Goal: Task Accomplishment & Management: Use online tool/utility

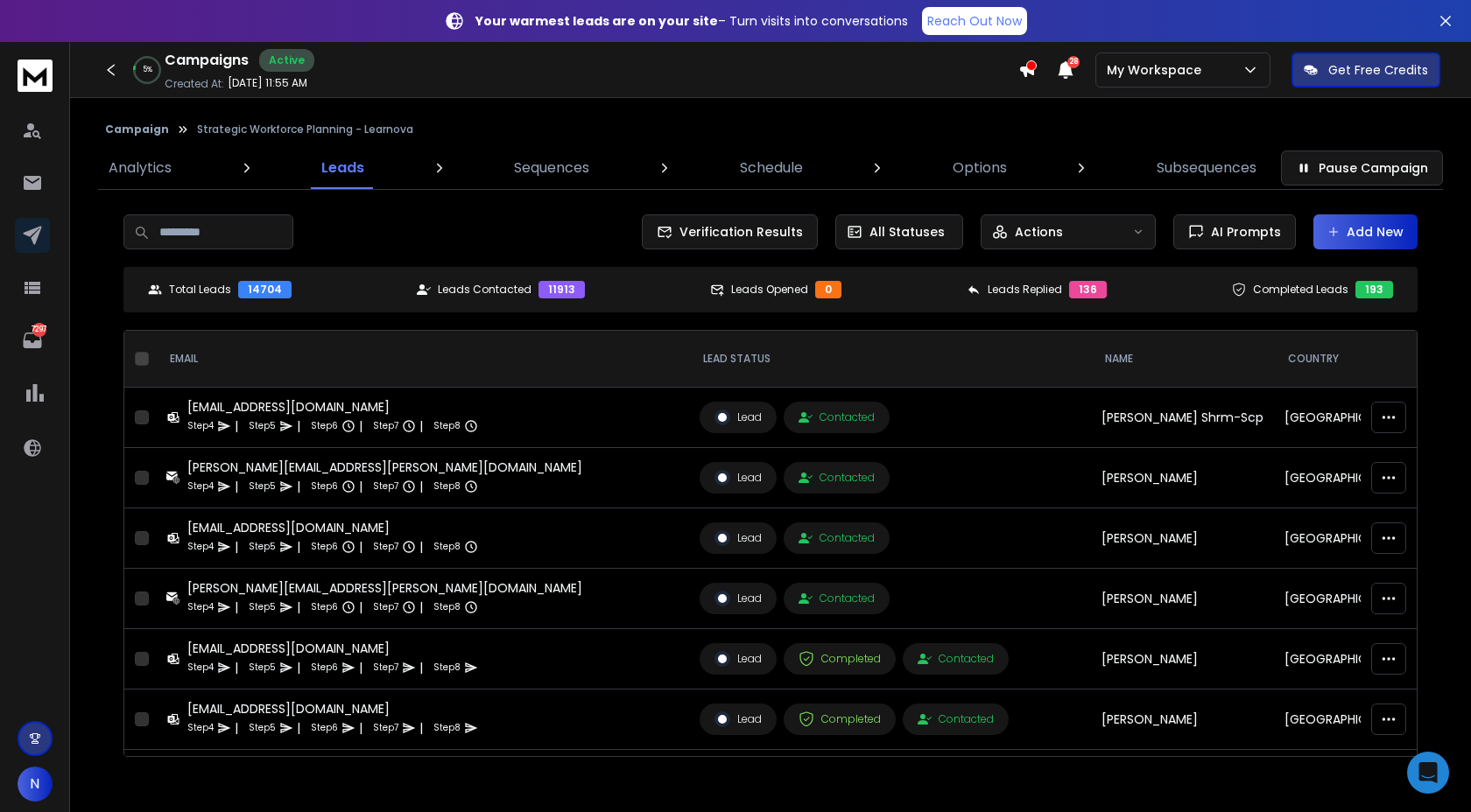
click at [1363, 236] on button "Add New" at bounding box center [1365, 232] width 104 height 35
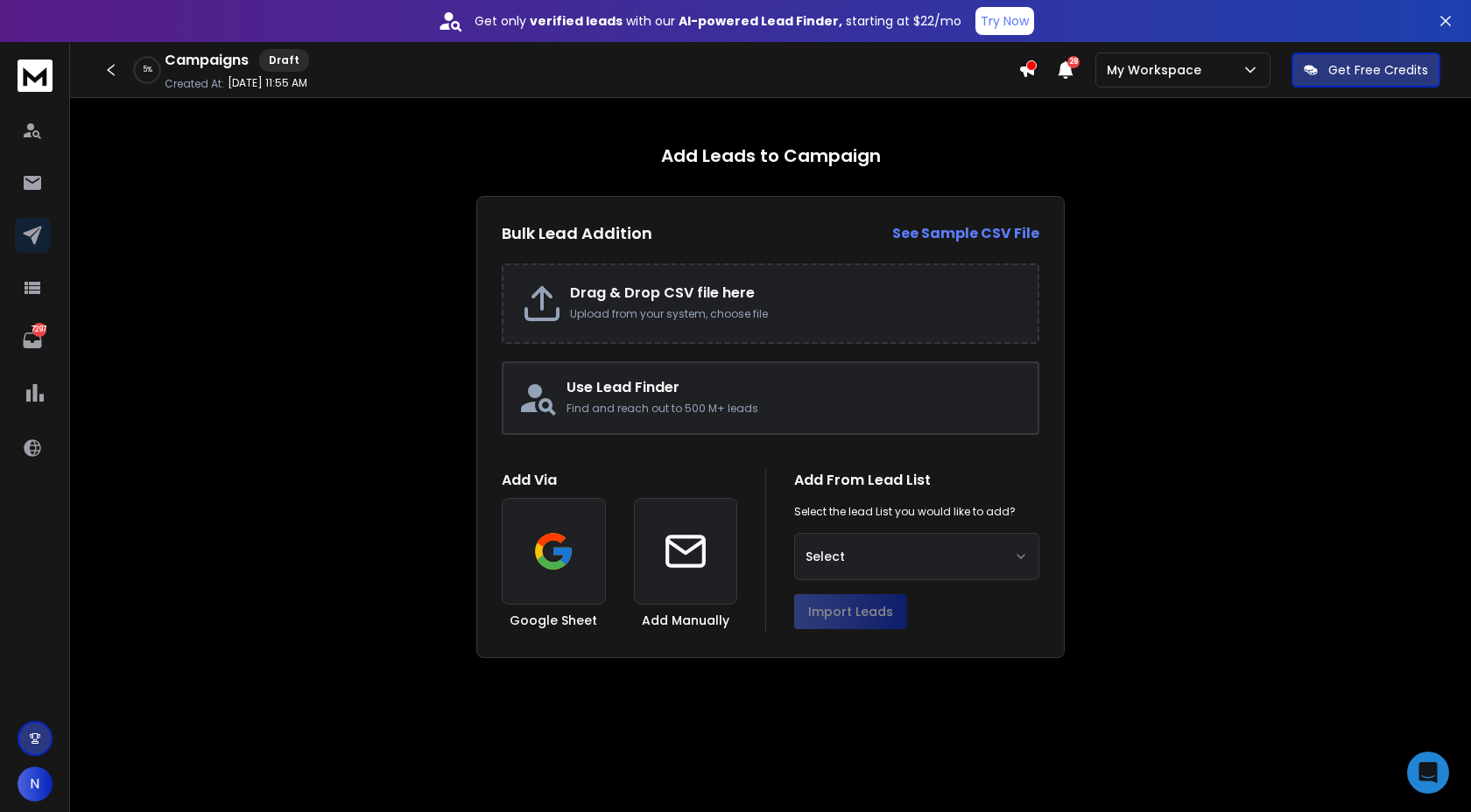
click at [685, 310] on p "Upload from your system, choose file" at bounding box center [795, 315] width 450 height 14
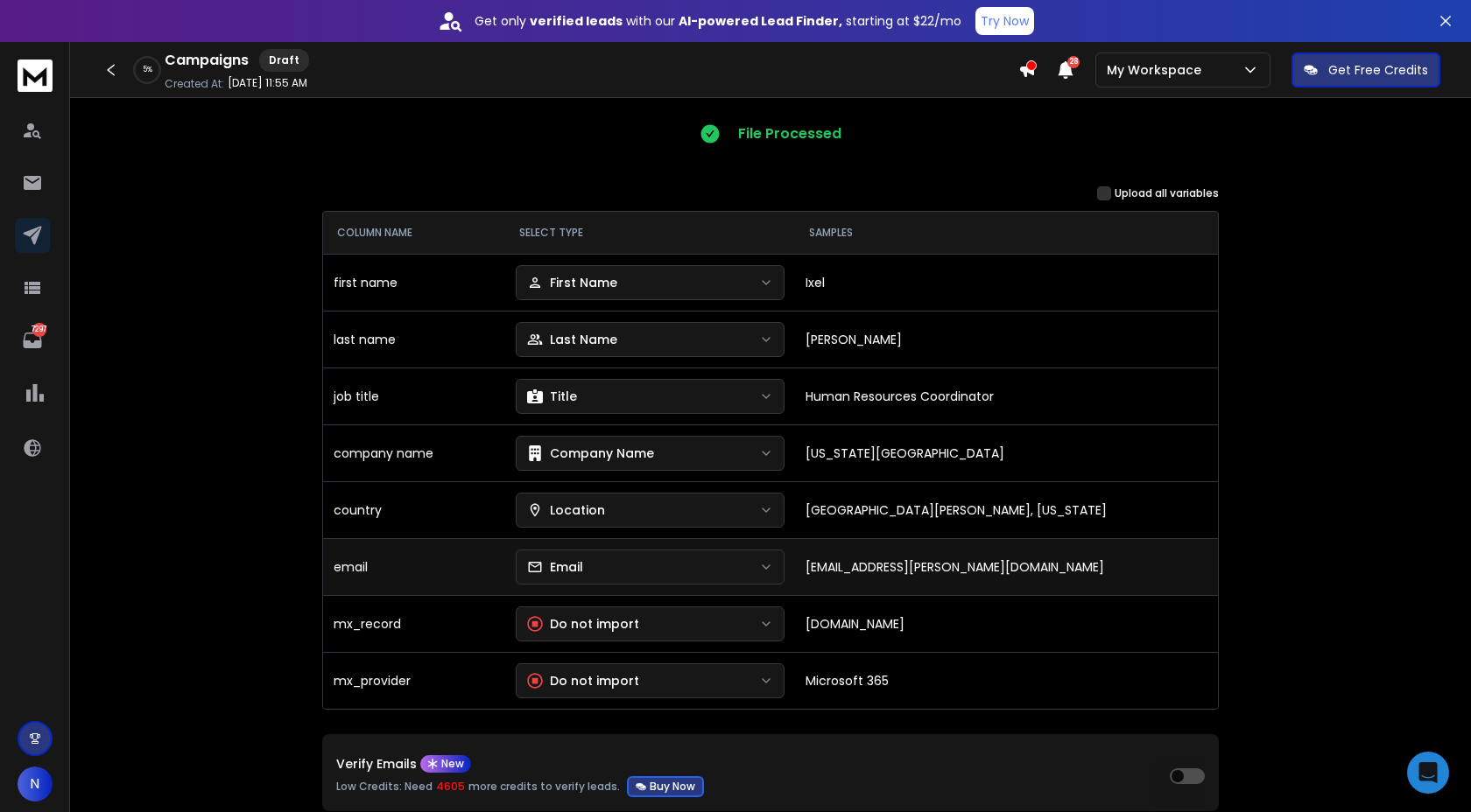
scroll to position [211, 0]
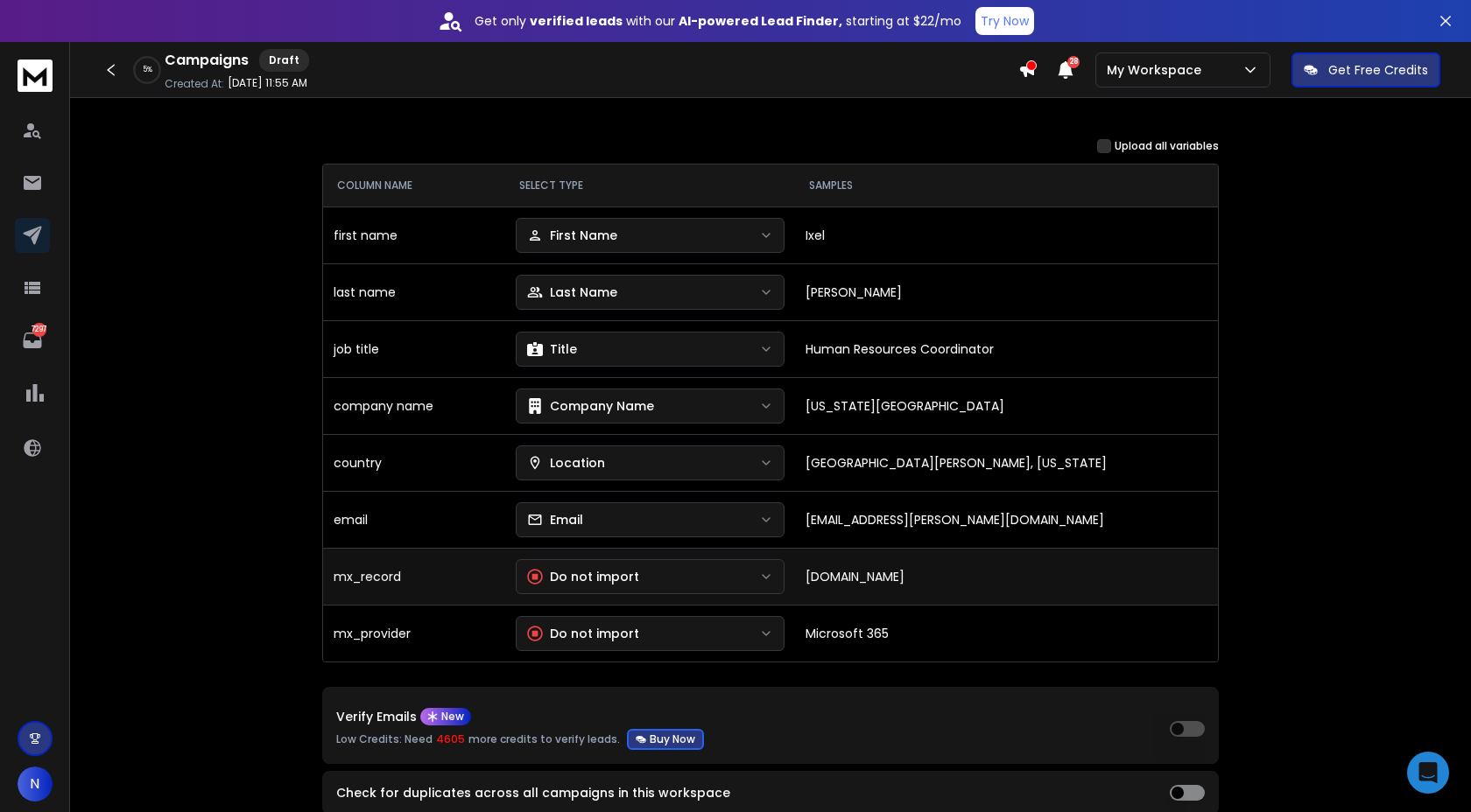
click at [607, 579] on div "Do not import" at bounding box center [582, 577] width 112 height 18
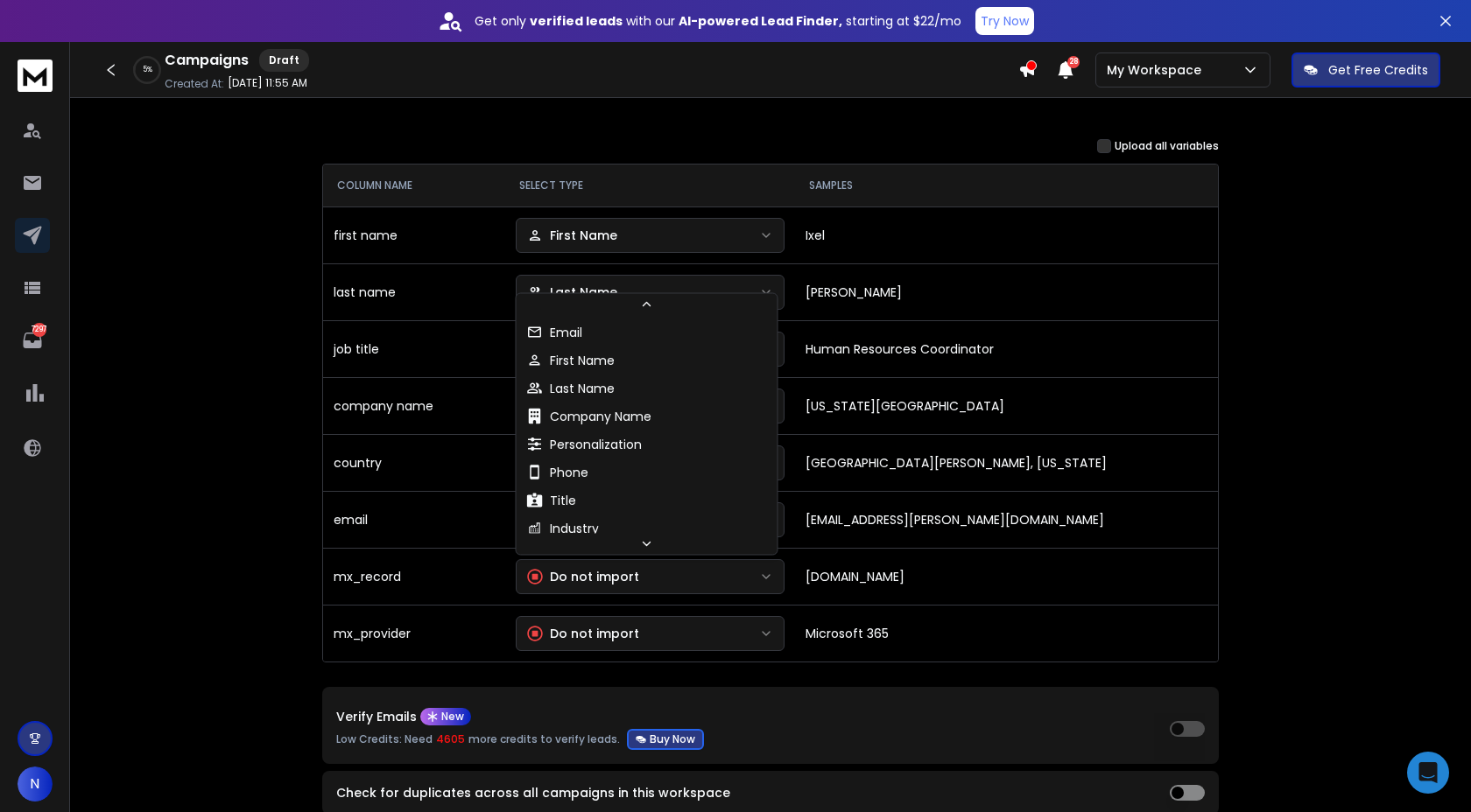
scroll to position [177, 0]
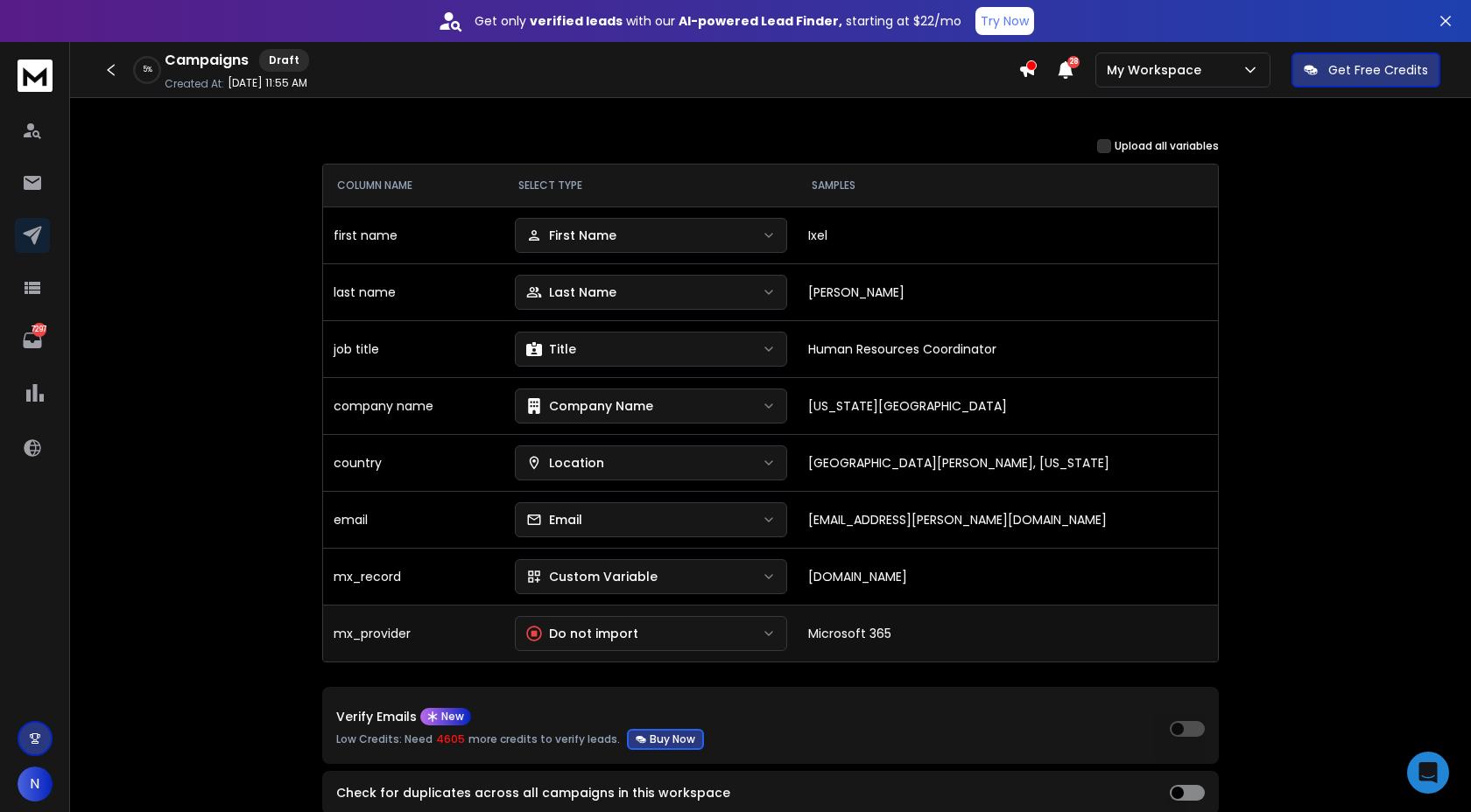
click at [650, 625] on button "Do not import" at bounding box center [651, 633] width 273 height 35
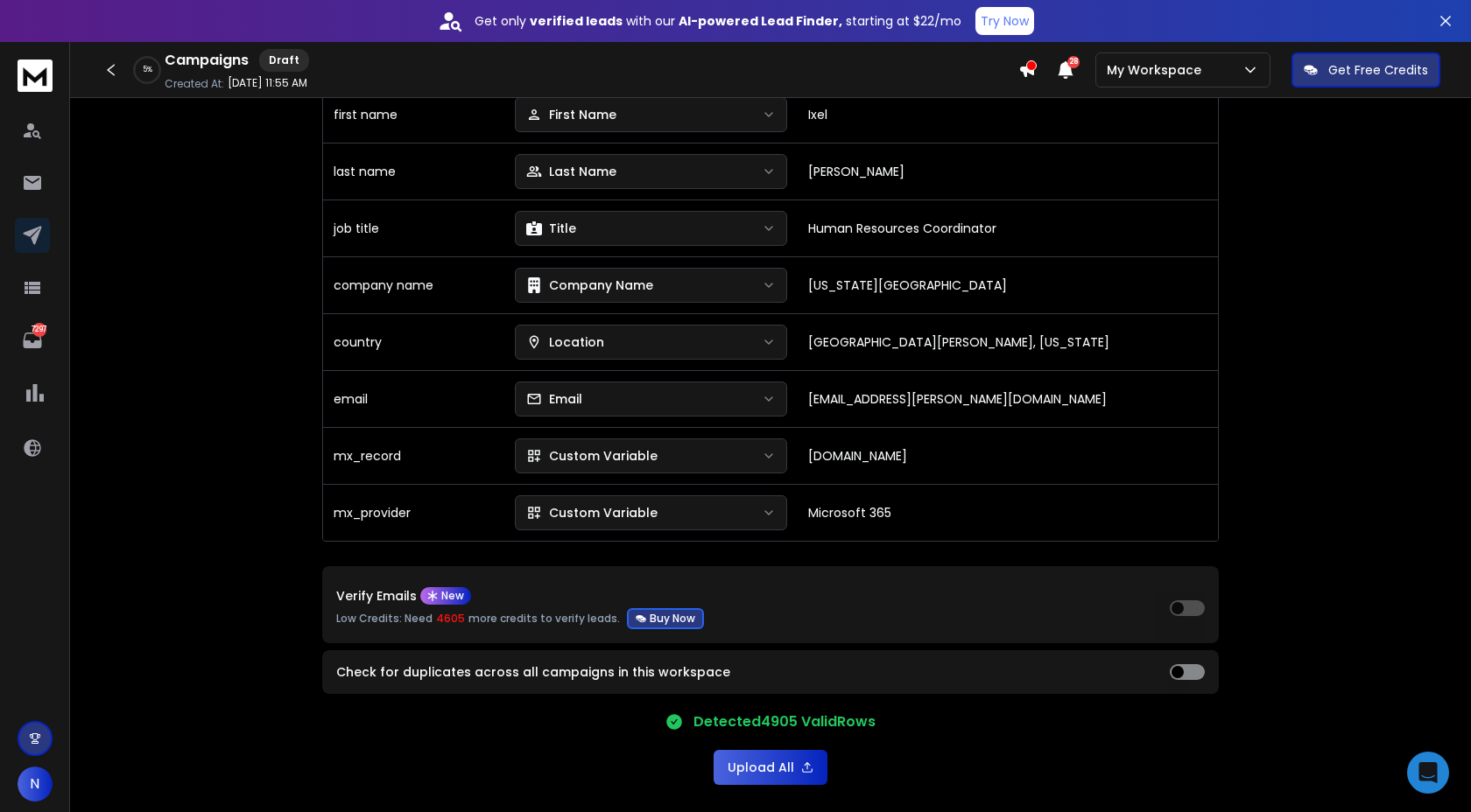
click at [764, 763] on button "Upload All" at bounding box center [770, 767] width 114 height 35
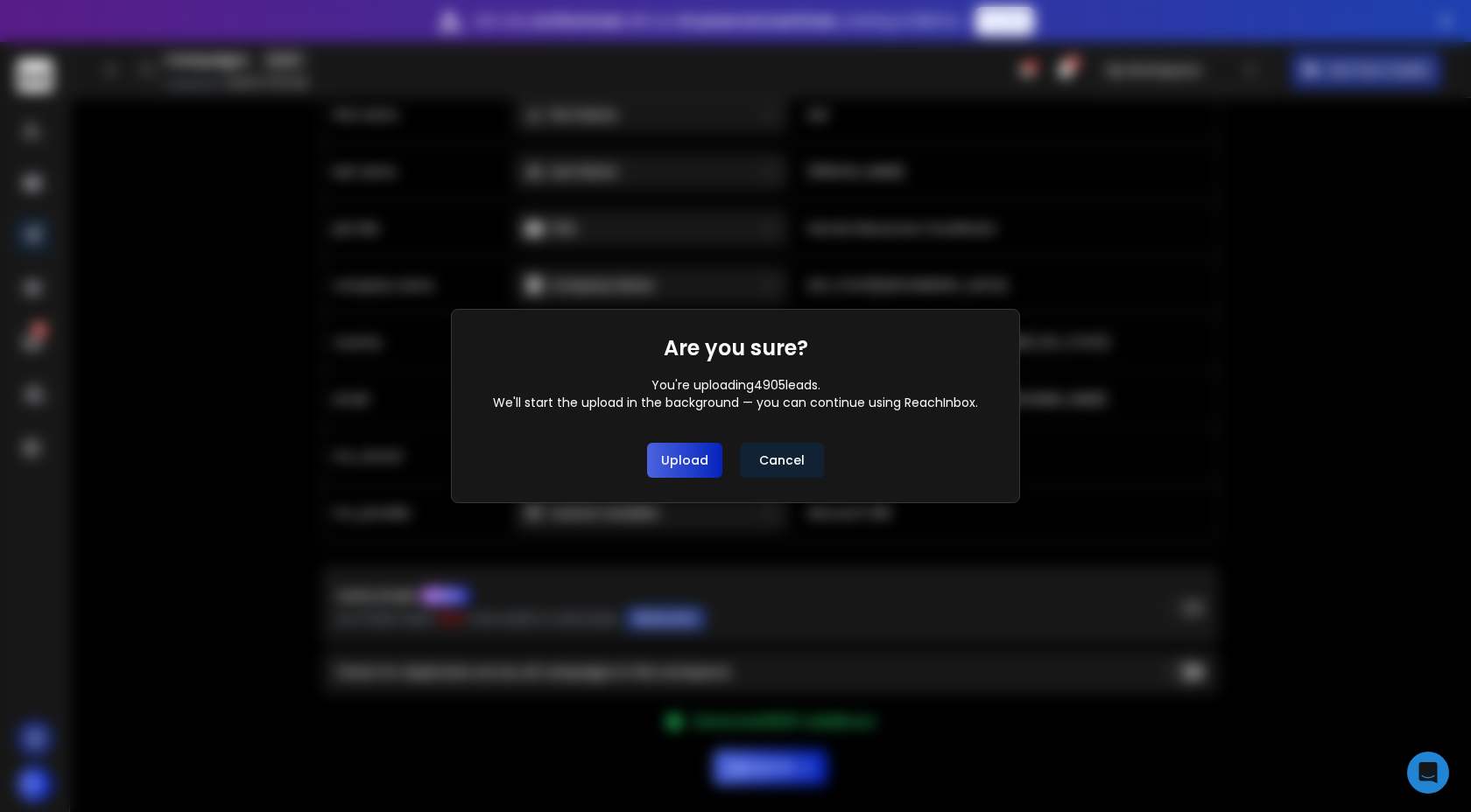
click at [701, 469] on button "Upload" at bounding box center [684, 460] width 75 height 35
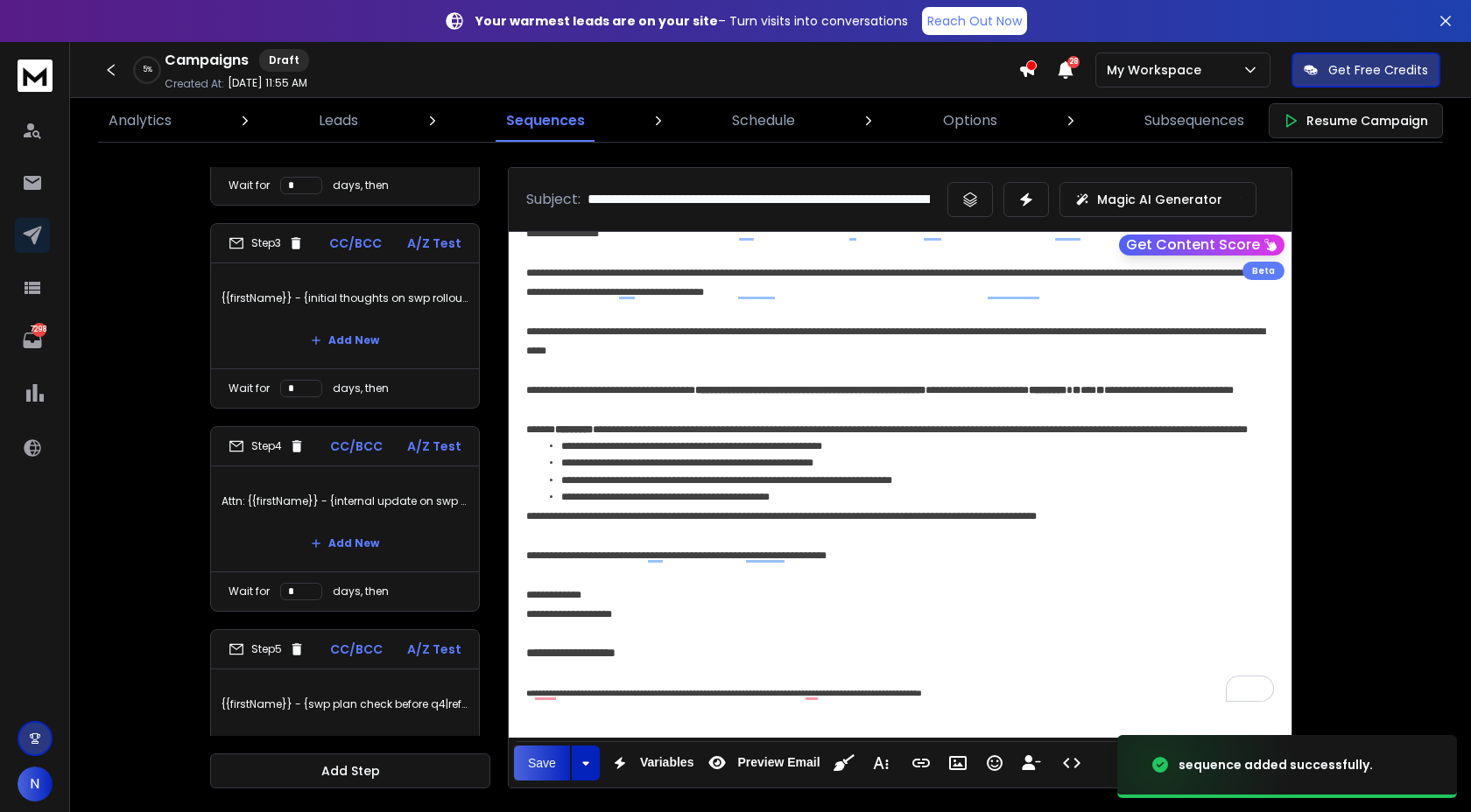
scroll to position [1001, 0]
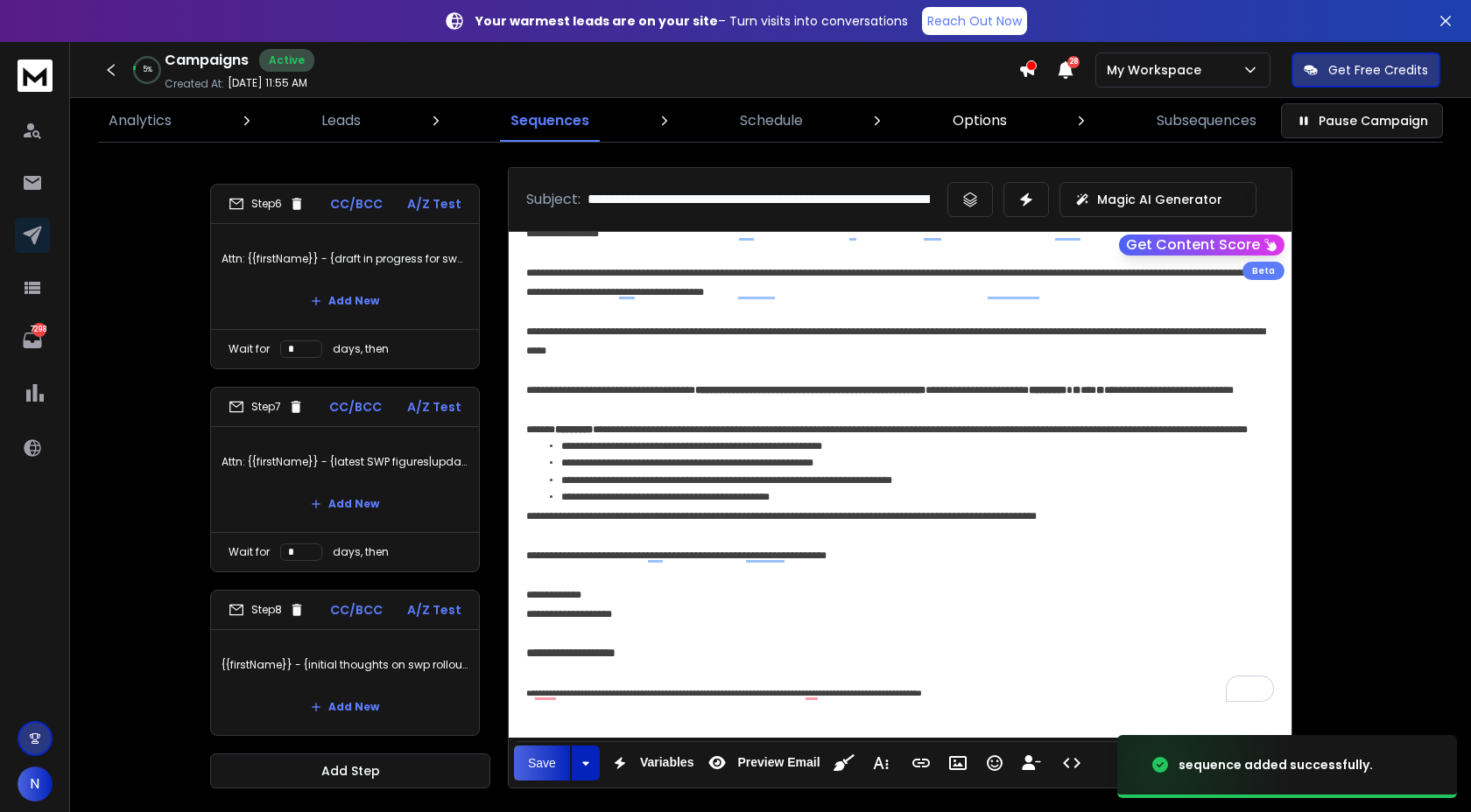
click at [976, 123] on p "Options" at bounding box center [980, 120] width 55 height 21
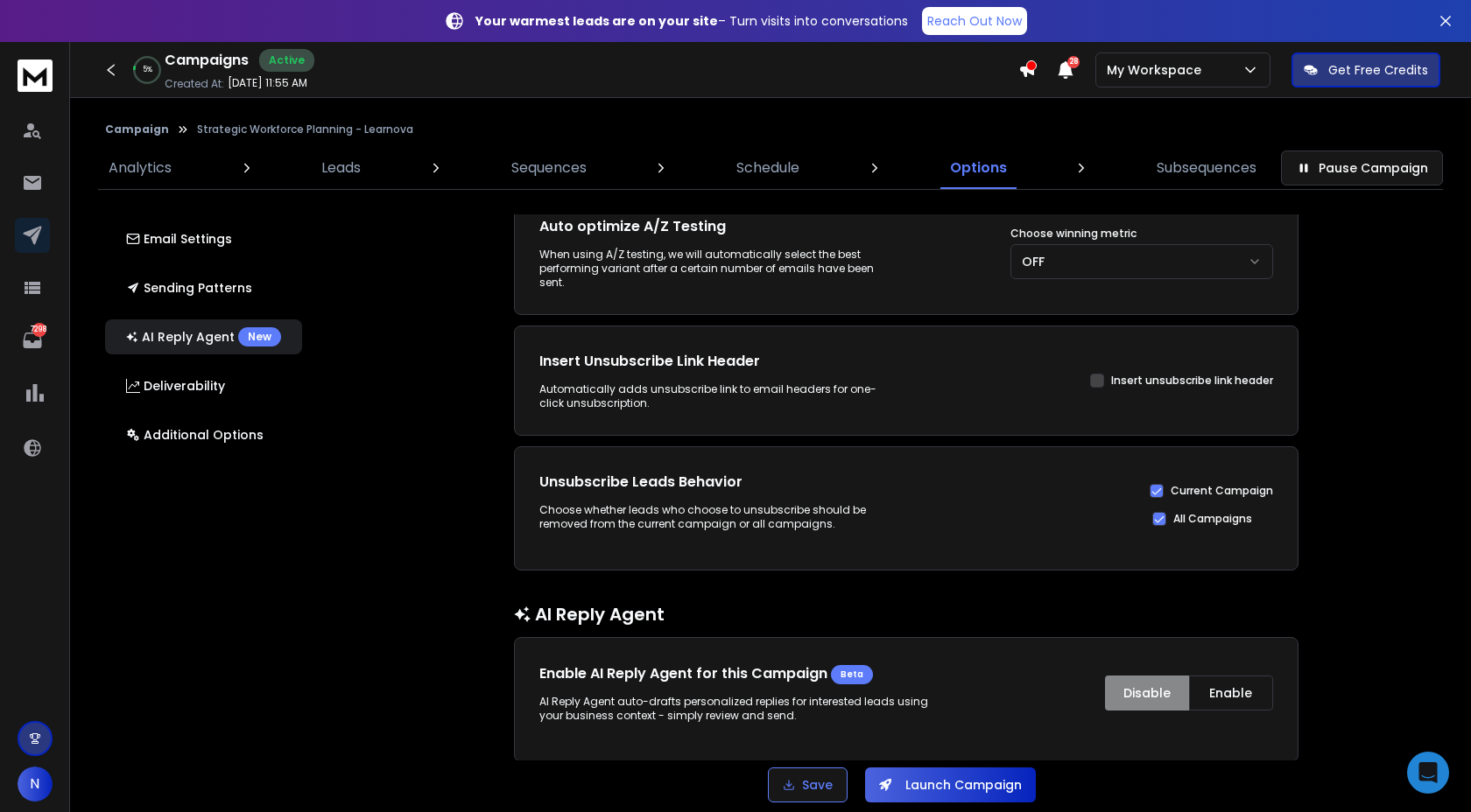
scroll to position [1882, 0]
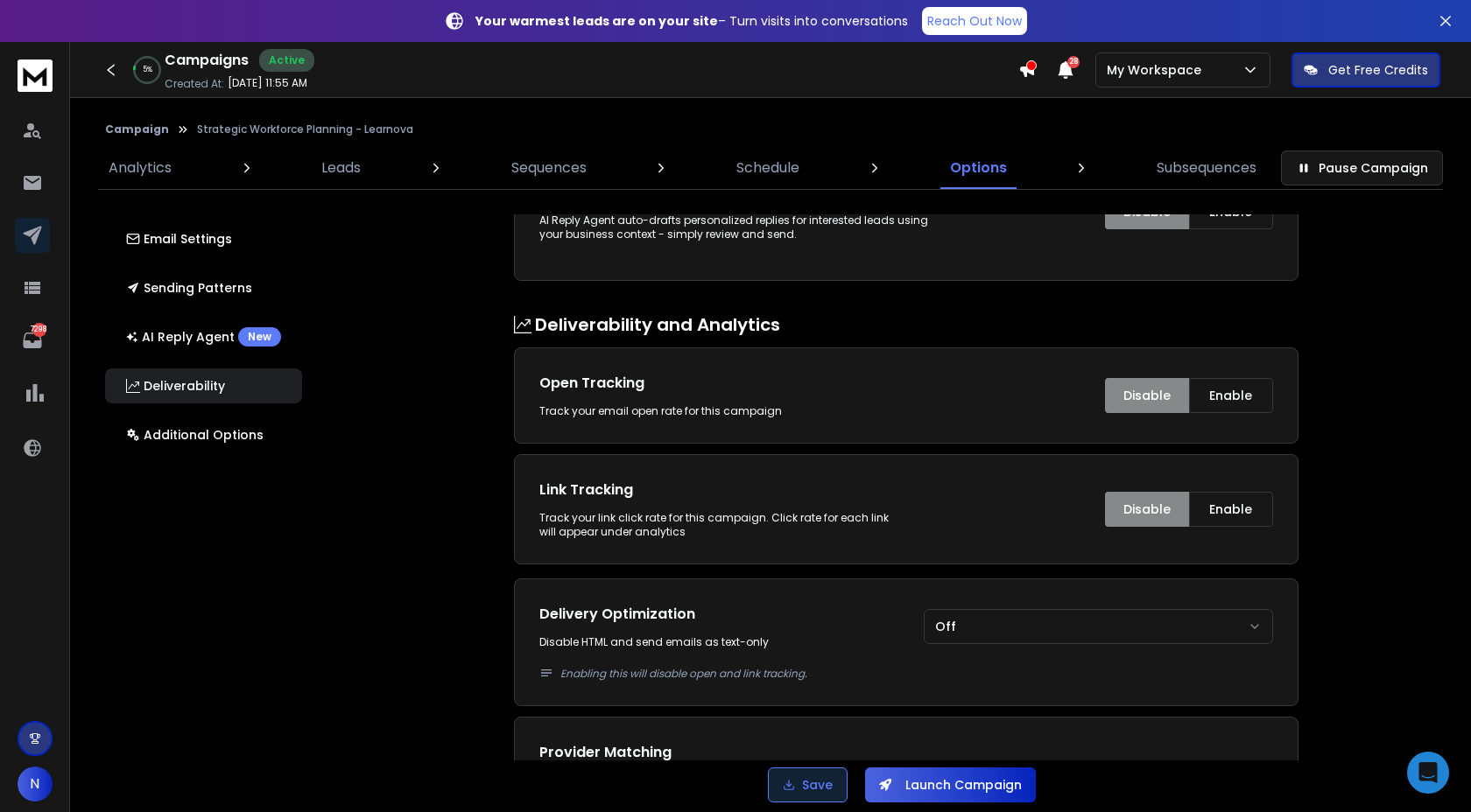
click at [807, 782] on button "Save" at bounding box center [807, 784] width 80 height 35
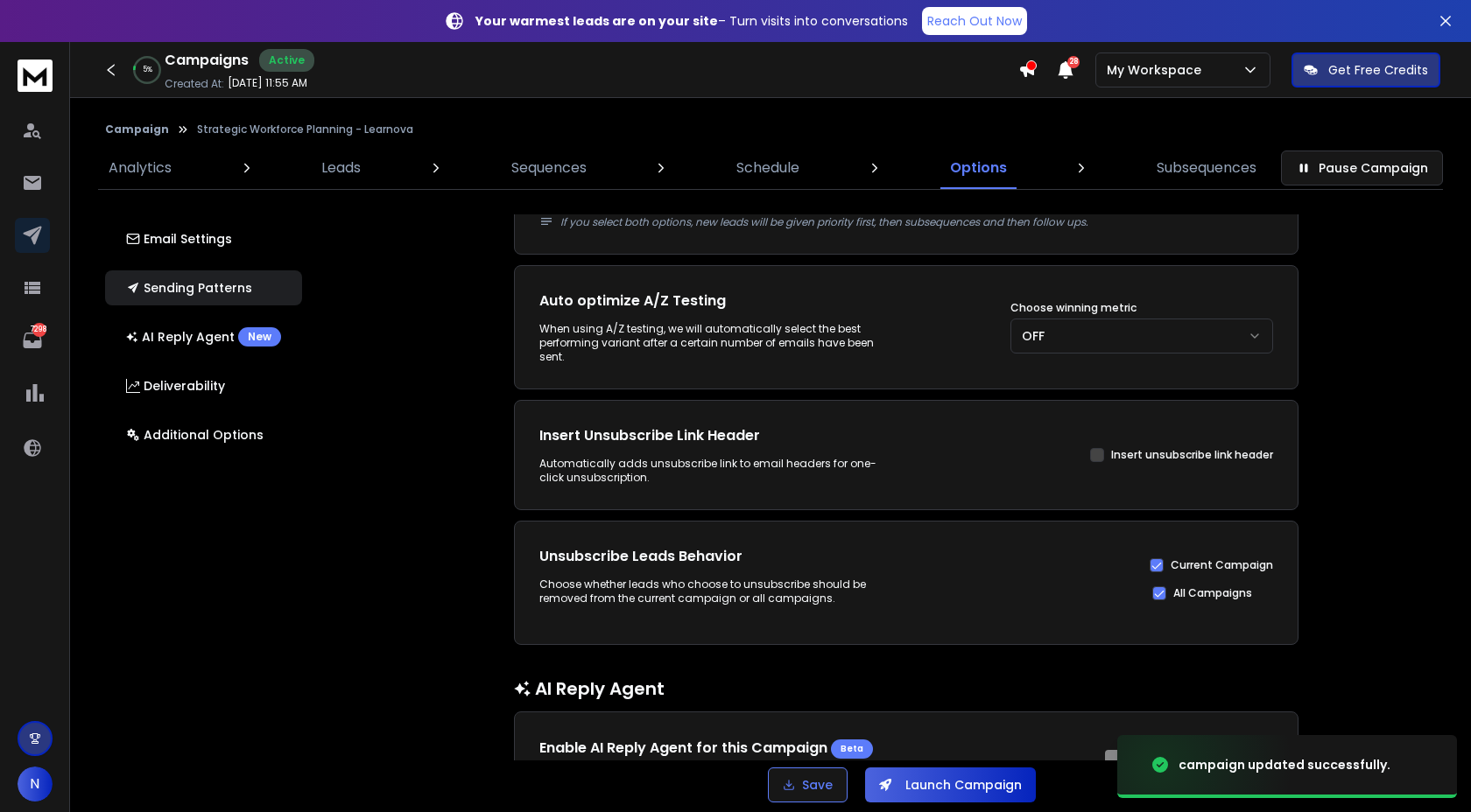
scroll to position [1305, 0]
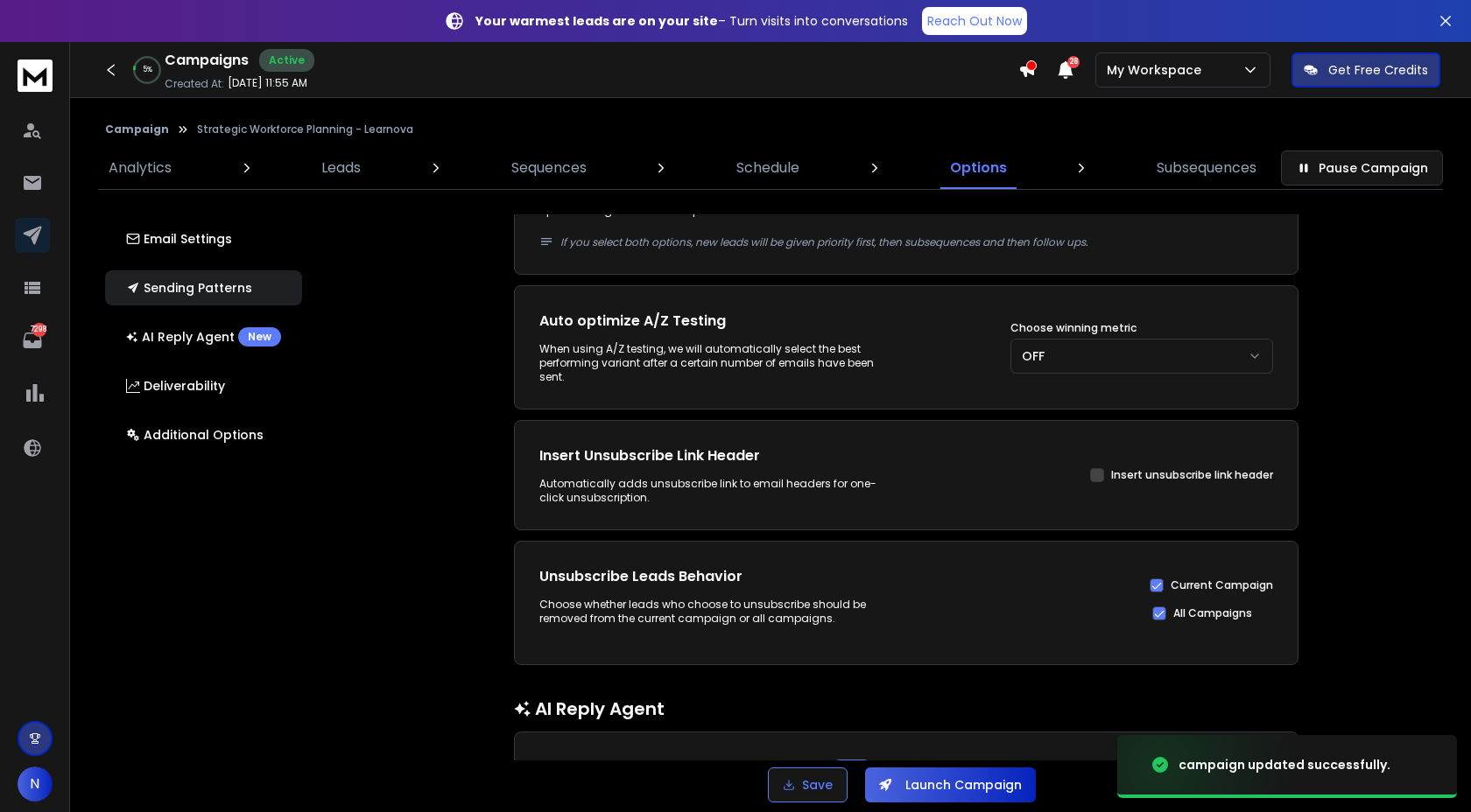
click at [916, 784] on button "Launch Campaign" at bounding box center [950, 784] width 171 height 35
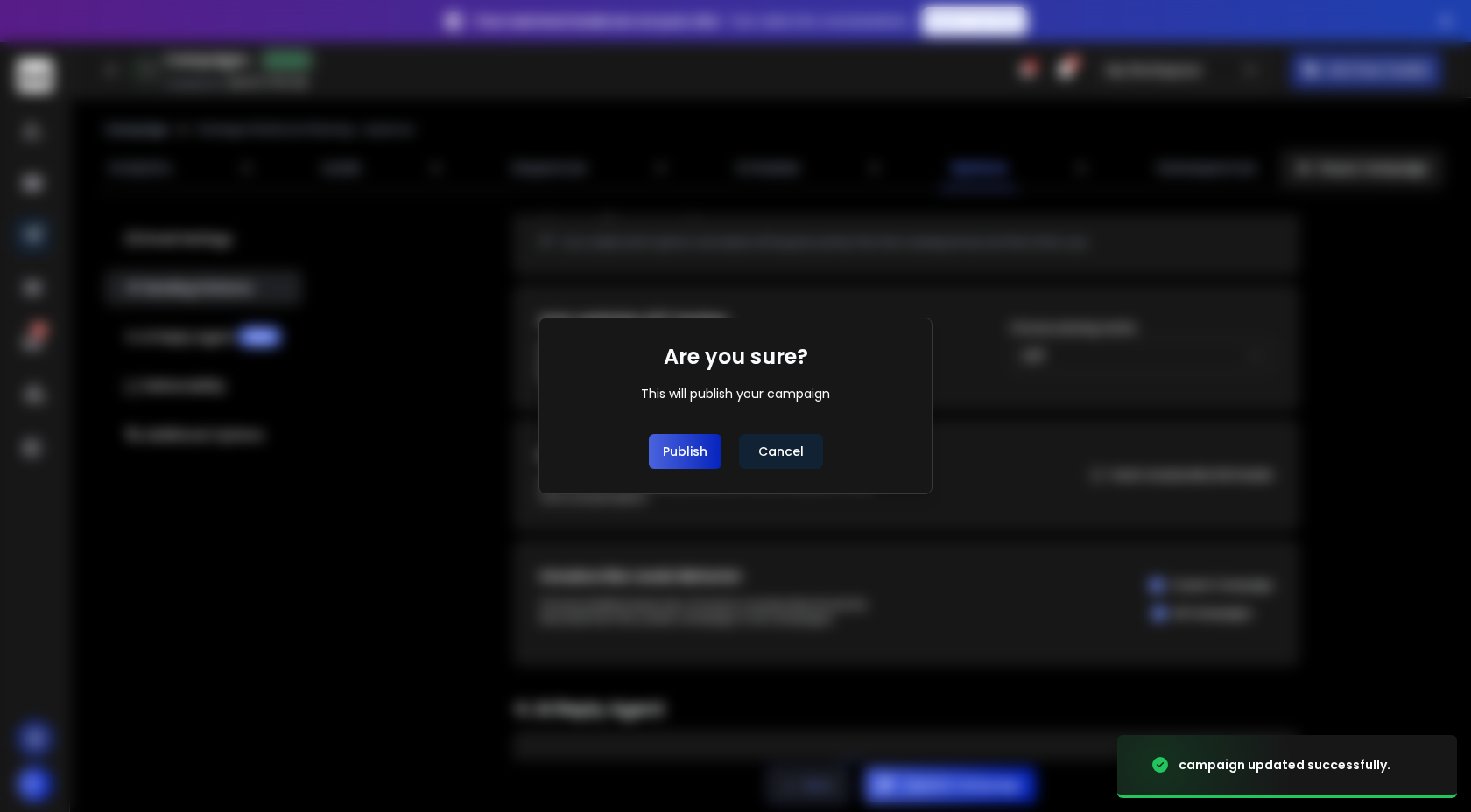
click at [689, 444] on button "Publish" at bounding box center [684, 452] width 72 height 35
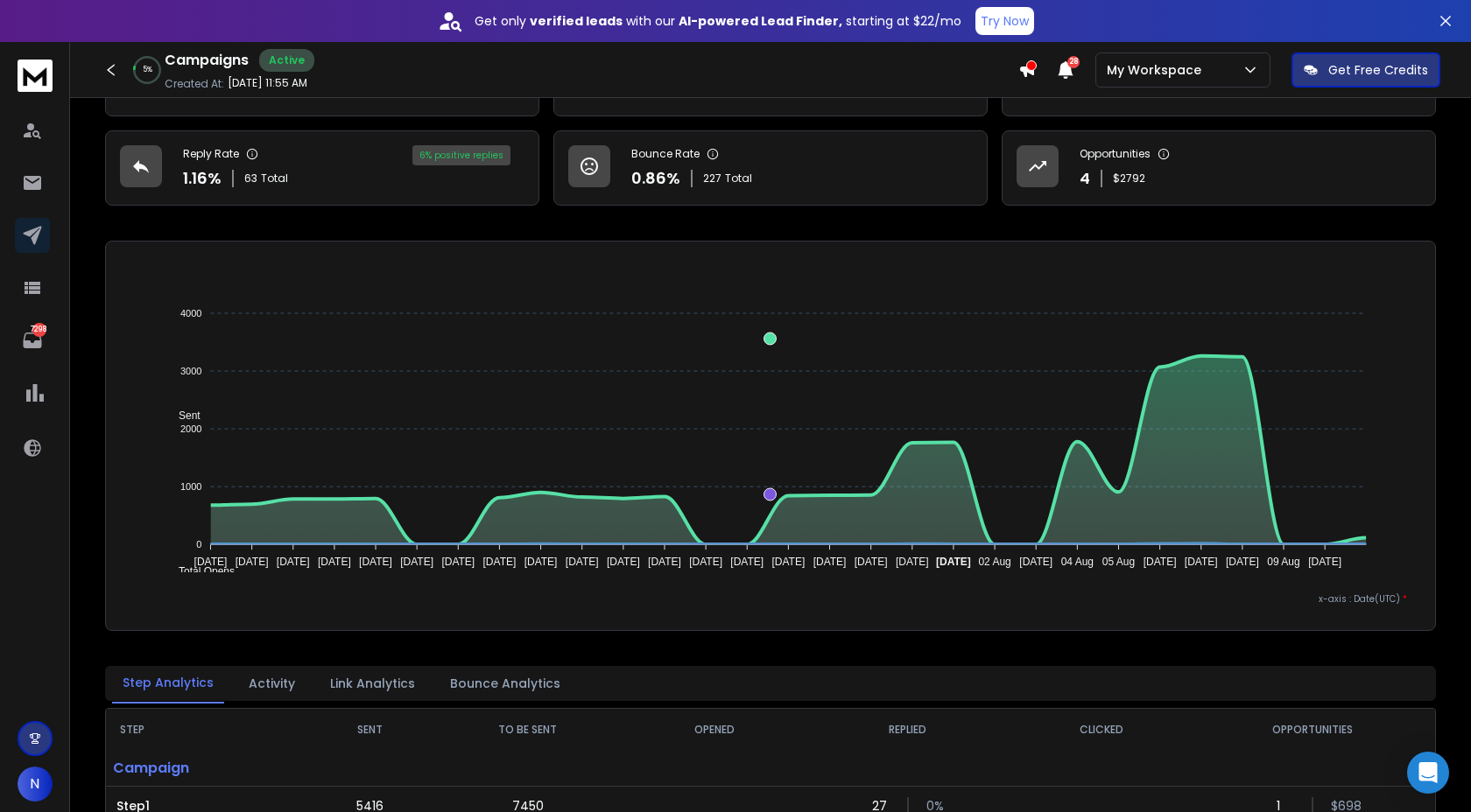
scroll to position [260, 0]
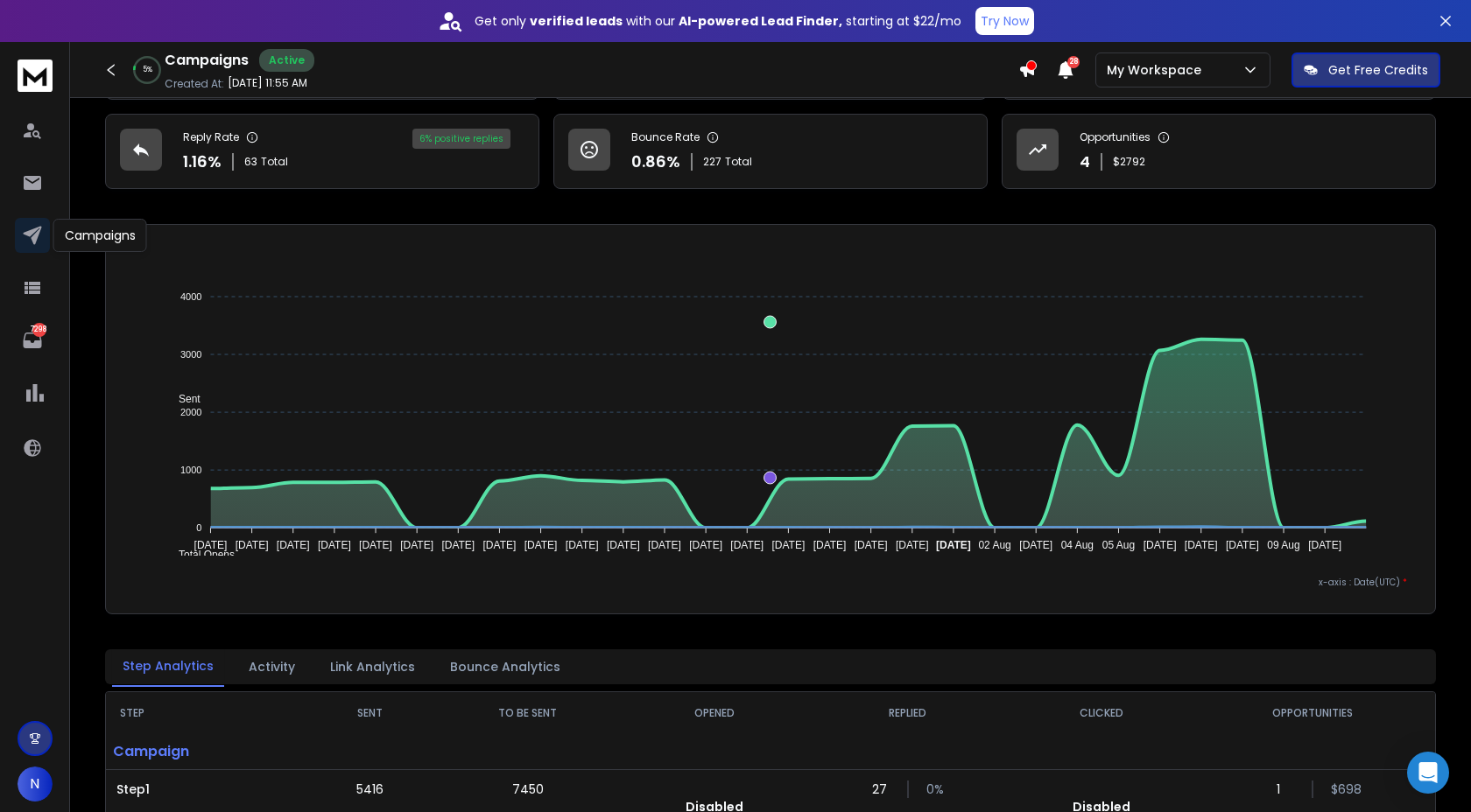
click at [34, 245] on icon at bounding box center [31, 235] width 21 height 21
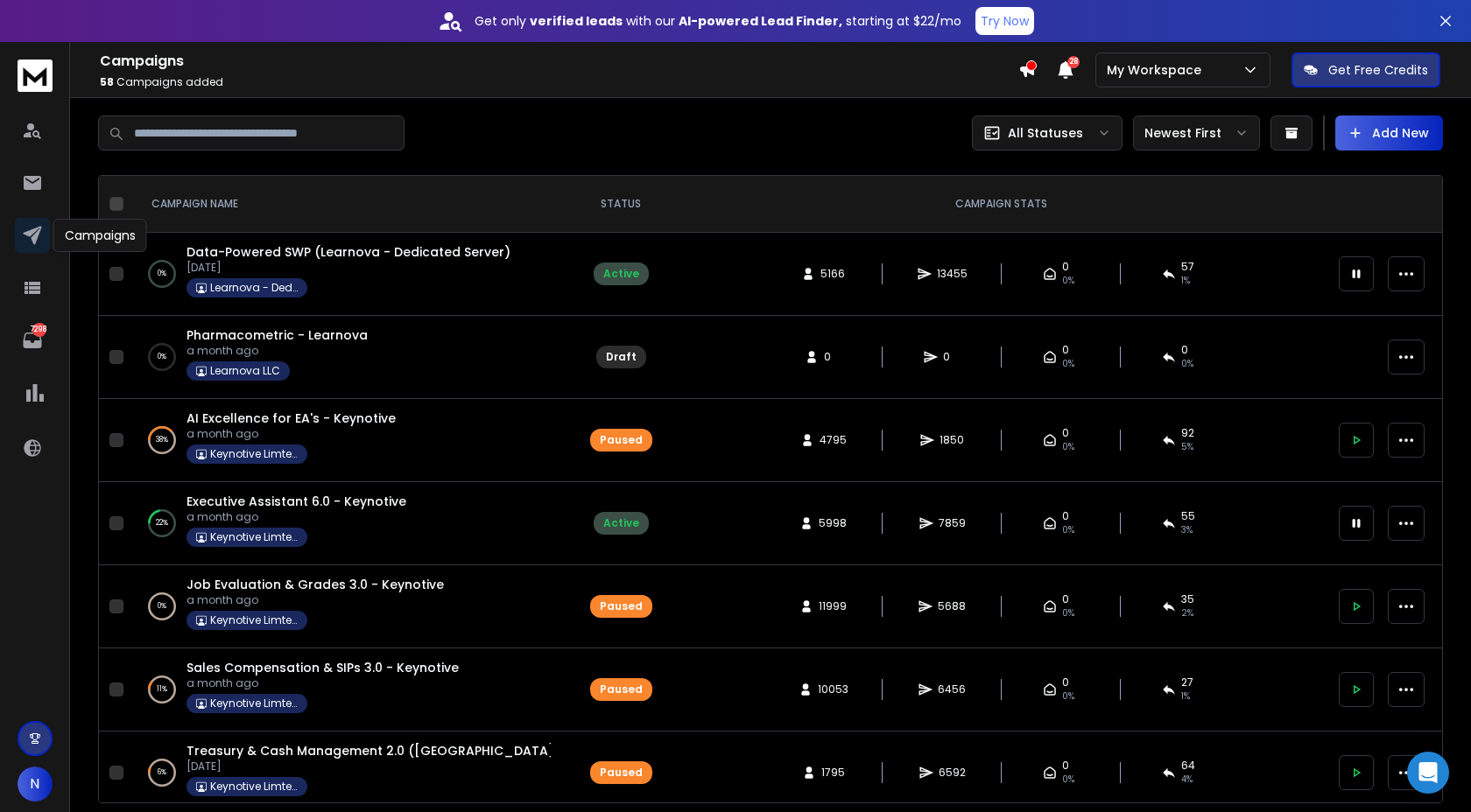
click at [354, 245] on span "Data-Powered SWP (Learnova - Dedicated Server)" at bounding box center [348, 252] width 324 height 18
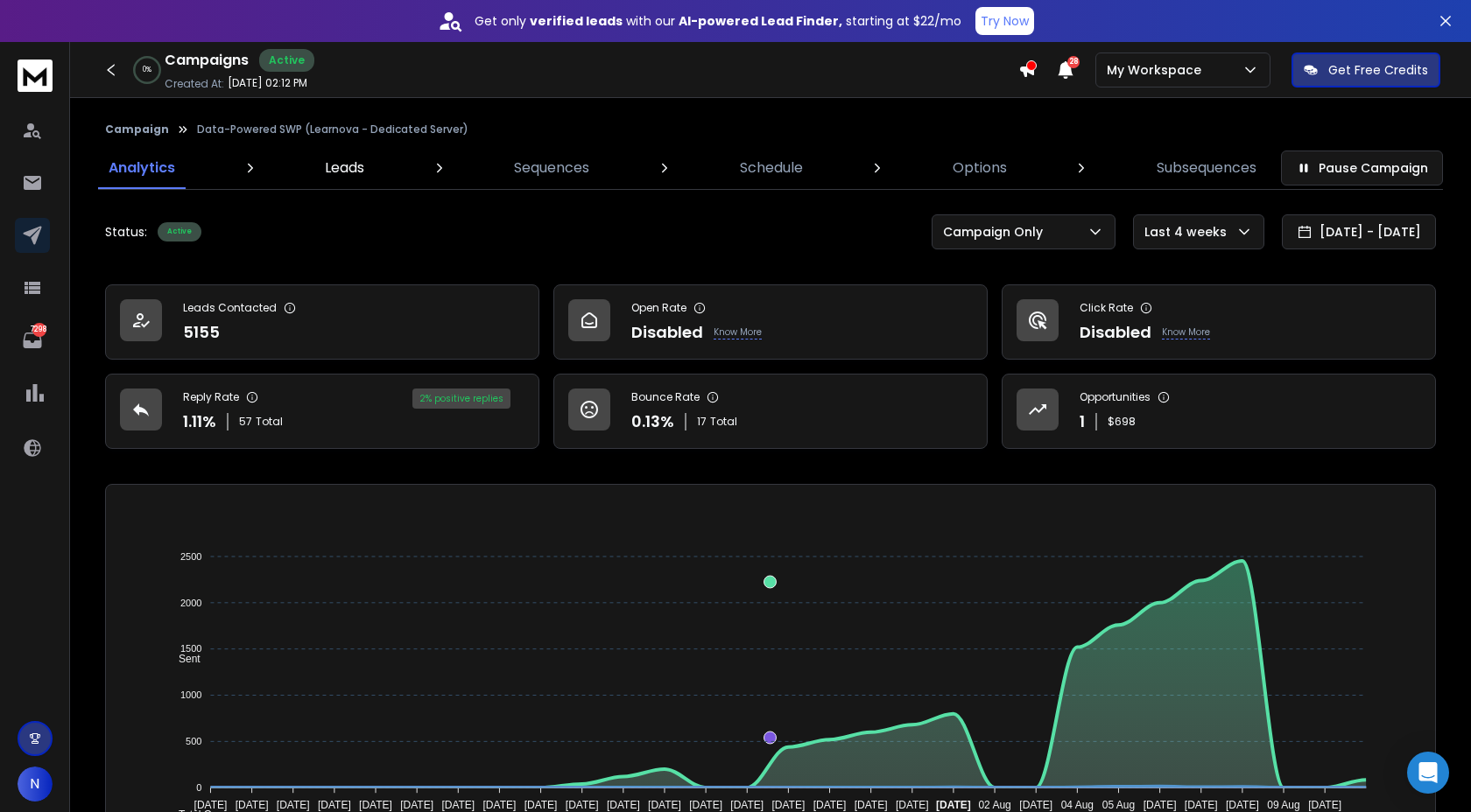
click at [337, 185] on link "Leads" at bounding box center [344, 167] width 61 height 42
